Goal: Communication & Community: Answer question/provide support

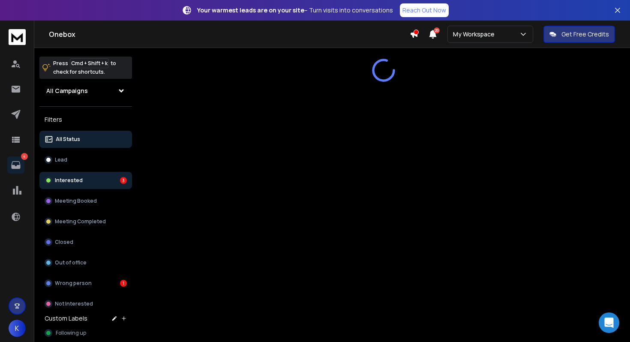
click at [63, 178] on p "Interested" at bounding box center [69, 180] width 28 height 7
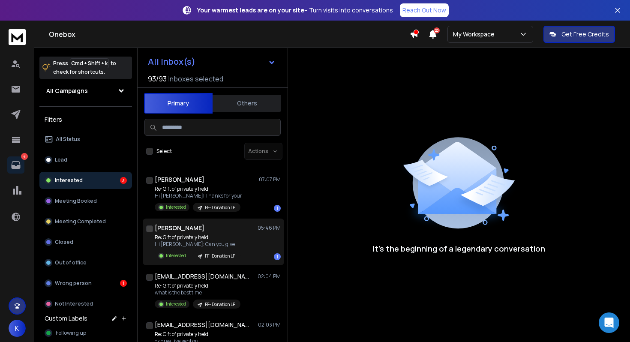
click at [184, 241] on p "Re: Gift of privately held" at bounding box center [198, 237] width 86 height 7
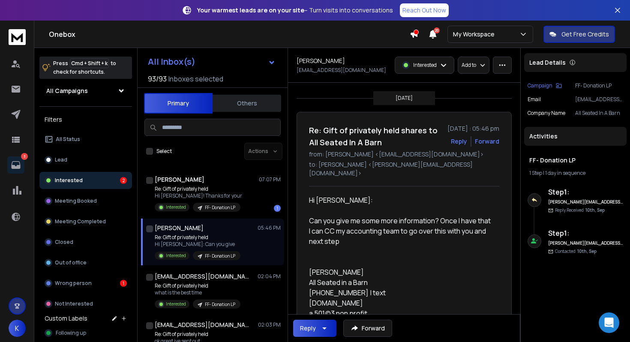
click at [387, 224] on div "Can you give me some more information? Once I have that I can CC my accounting …" at bounding box center [401, 231] width 184 height 31
click at [456, 143] on button "Reply" at bounding box center [459, 141] width 16 height 9
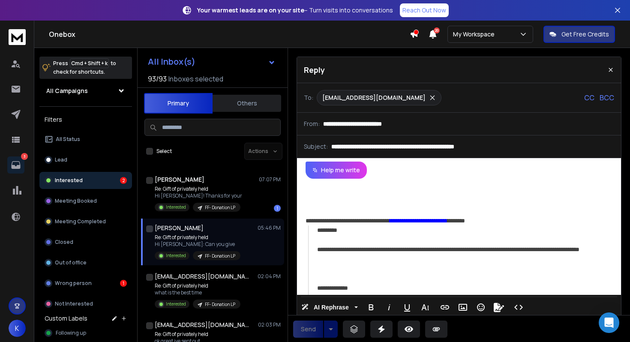
click at [363, 191] on div at bounding box center [459, 191] width 307 height 9
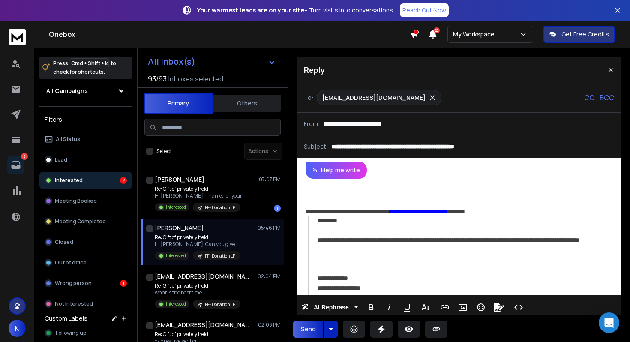
scroll to position [135, 0]
click at [346, 198] on div at bounding box center [458, 200] width 304 height 9
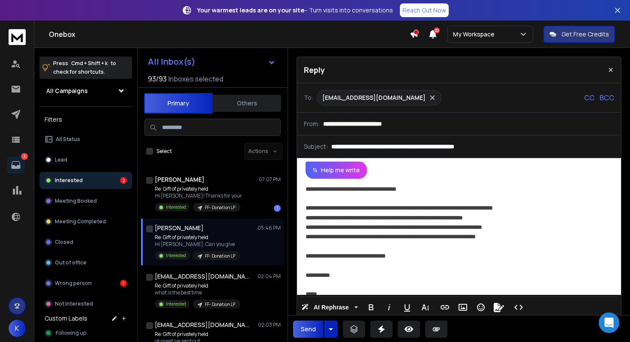
scroll to position [23, 0]
click at [419, 259] on div "**********" at bounding box center [458, 255] width 304 height 9
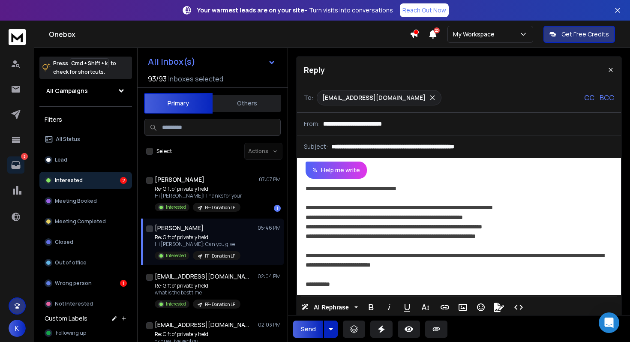
click at [311, 328] on button "Send" at bounding box center [308, 329] width 30 height 17
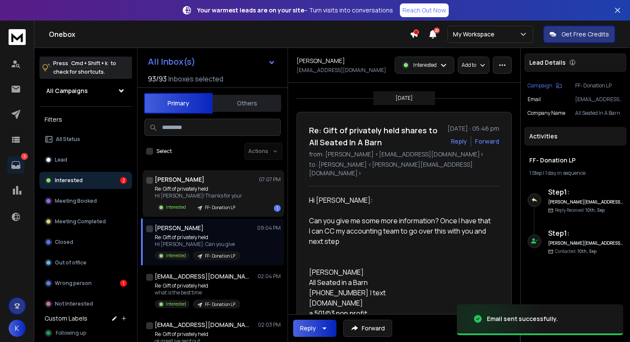
click at [221, 185] on div "[PERSON_NAME] 07:07 PM Re: Gift of privately held Hi [PERSON_NAME]! Thanks for …" at bounding box center [218, 193] width 126 height 36
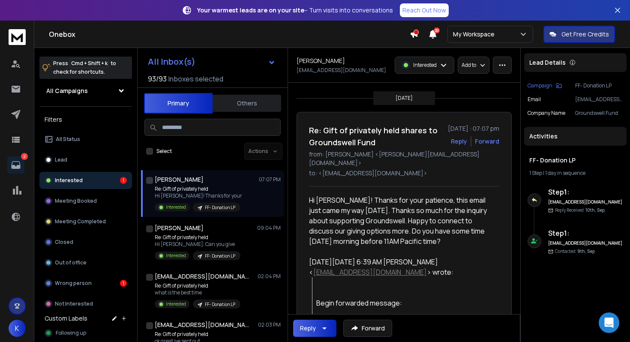
click at [316, 326] on div "Reply" at bounding box center [315, 328] width 30 height 10
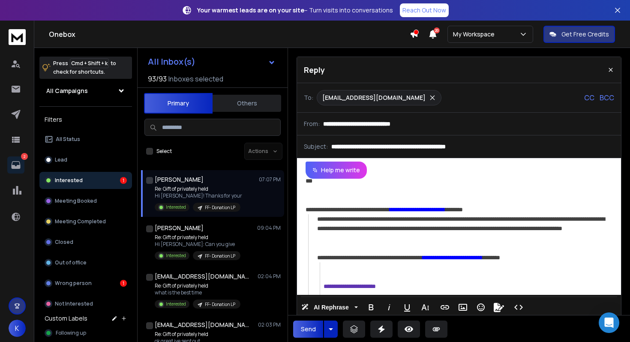
scroll to position [0, 0]
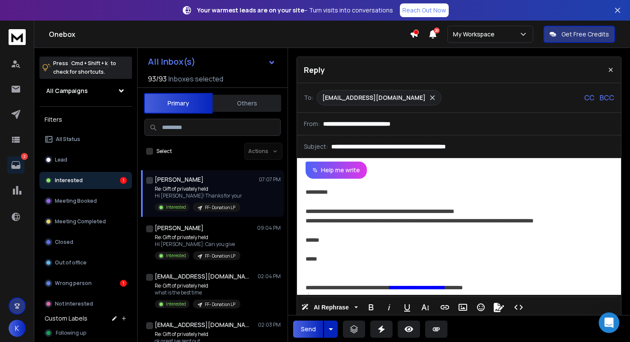
click at [307, 322] on button "Send" at bounding box center [308, 329] width 30 height 17
click at [307, 326] on div "Send" at bounding box center [320, 329] width 55 height 17
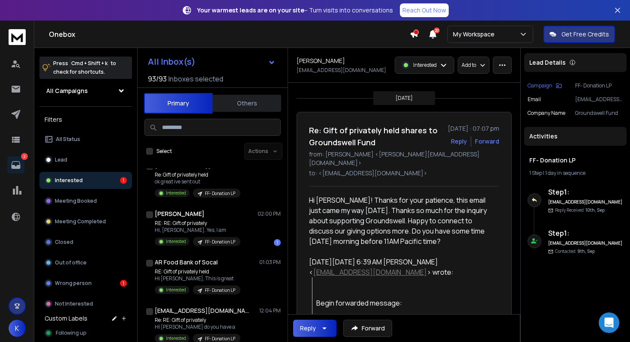
scroll to position [160, 0]
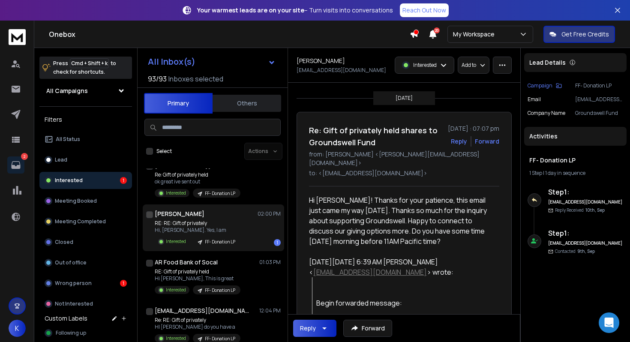
click at [234, 225] on p "RE: RE: Gift of privately" at bounding box center [198, 223] width 86 height 7
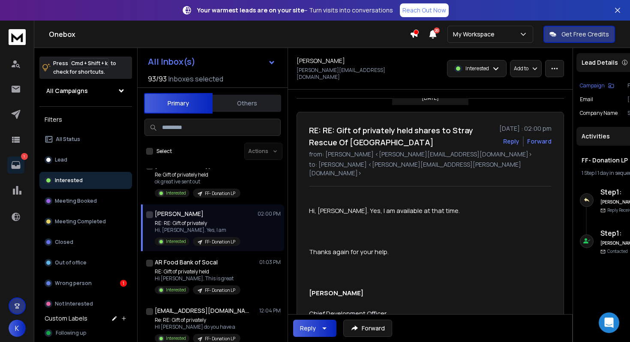
scroll to position [0, 0]
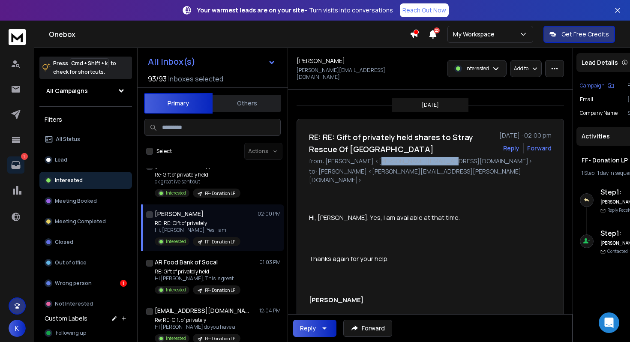
drag, startPoint x: 440, startPoint y: 155, endPoint x: 373, endPoint y: 157, distance: 66.9
click at [373, 157] on p "from: [PERSON_NAME] <[PERSON_NAME][EMAIL_ADDRESS][DOMAIN_NAME]>" at bounding box center [430, 161] width 243 height 9
copy p "[PERSON_NAME][EMAIL_ADDRESS][DOMAIN_NAME]"
click at [74, 277] on button "Wrong person 1" at bounding box center [85, 283] width 93 height 17
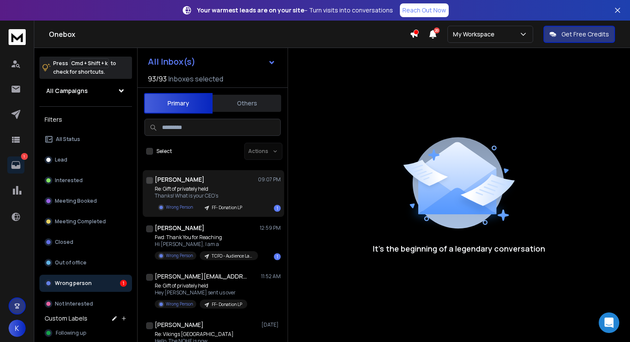
click at [191, 194] on p "Thanks! What is your CEO’s" at bounding box center [201, 196] width 93 height 7
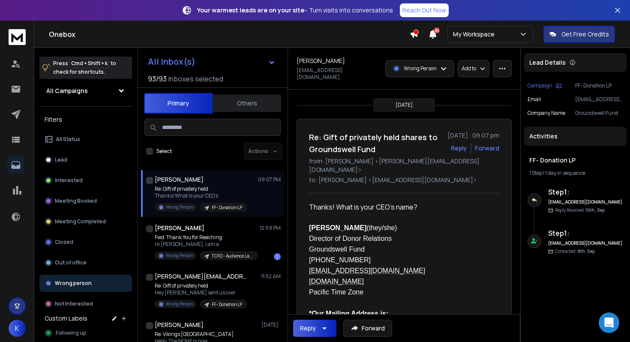
click at [305, 329] on div "Reply" at bounding box center [308, 328] width 16 height 9
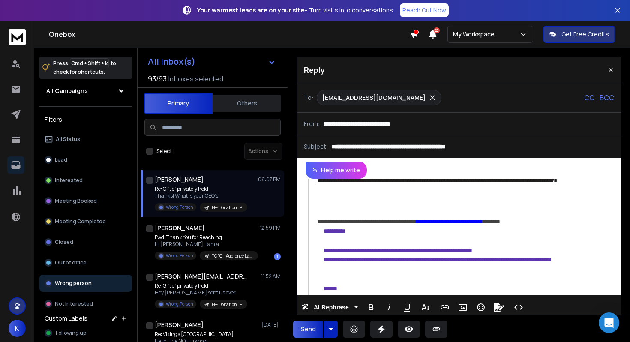
scroll to position [195, 0]
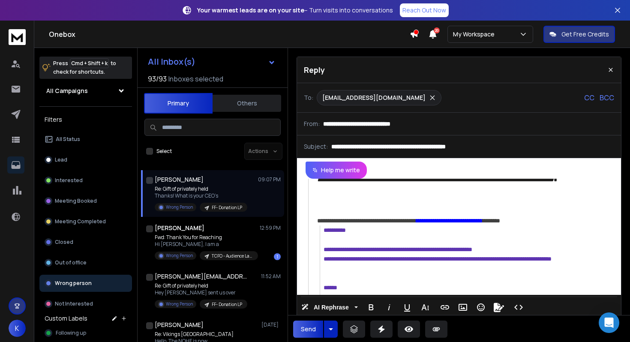
click at [307, 328] on button "Send" at bounding box center [308, 329] width 30 height 17
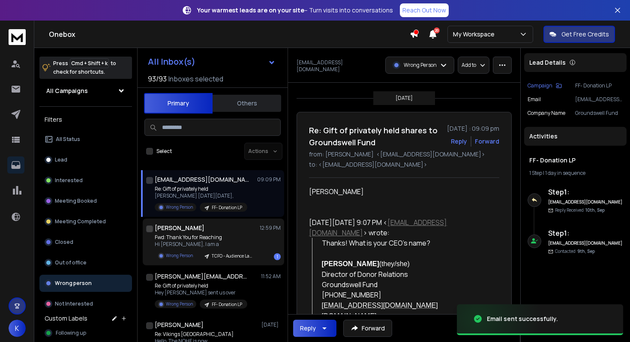
click at [224, 235] on p "Fwd: Thank You for Reaching" at bounding box center [206, 237] width 103 height 7
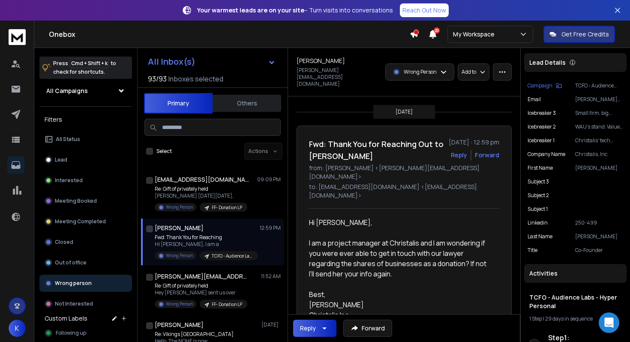
scroll to position [3, 0]
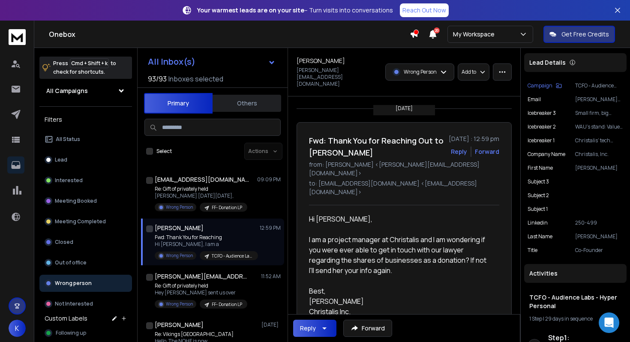
click at [462, 148] on button "Reply" at bounding box center [459, 152] width 16 height 9
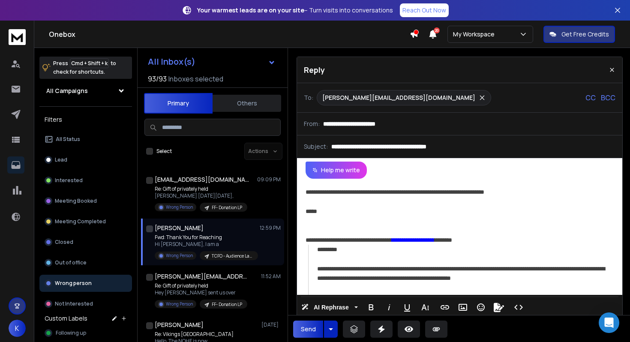
click at [310, 331] on button "Send" at bounding box center [308, 329] width 30 height 17
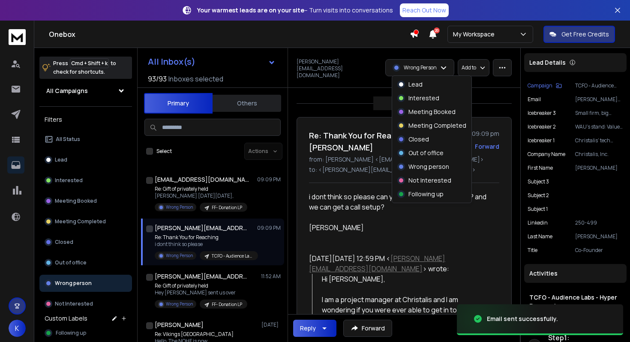
click at [423, 66] on p "Wrong Person" at bounding box center [420, 67] width 33 height 7
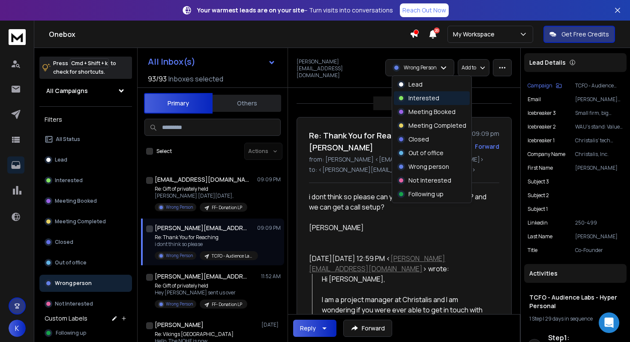
click at [423, 95] on p "Interested" at bounding box center [424, 98] width 31 height 9
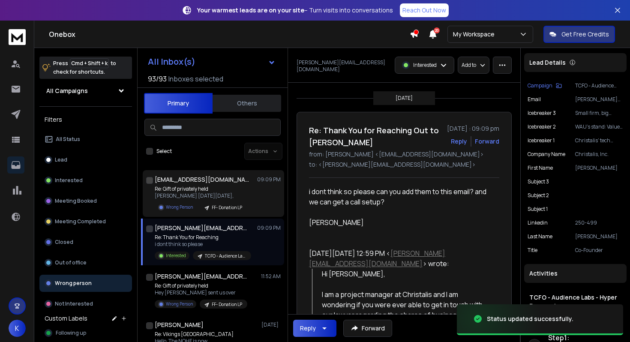
click at [215, 178] on h1 "[EMAIL_ADDRESS][DOMAIN_NAME]" at bounding box center [202, 179] width 94 height 9
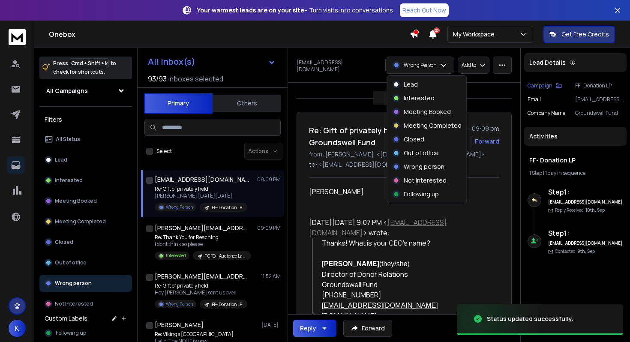
click at [412, 66] on p "Wrong Person" at bounding box center [420, 65] width 33 height 7
click at [407, 98] on p "Interested" at bounding box center [419, 98] width 31 height 9
